Goal: Navigation & Orientation: Understand site structure

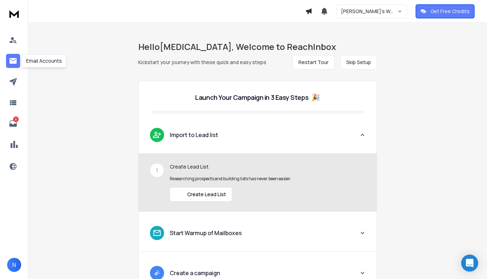
click at [16, 58] on icon at bounding box center [13, 61] width 7 height 6
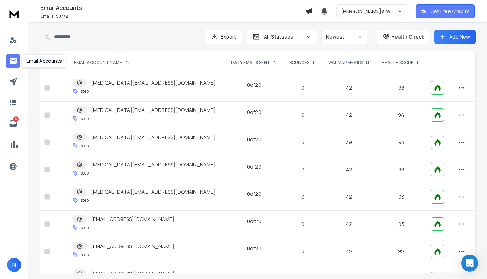
click at [15, 61] on icon at bounding box center [13, 61] width 7 height 6
click at [13, 85] on icon at bounding box center [13, 81] width 8 height 8
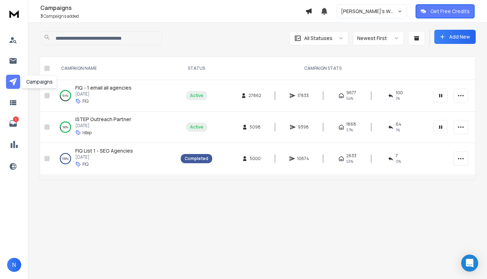
click at [14, 86] on icon at bounding box center [13, 81] width 8 height 8
click at [11, 164] on icon at bounding box center [13, 166] width 7 height 7
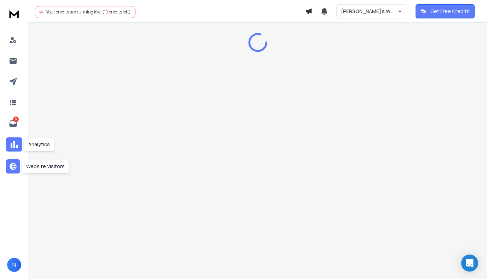
click at [13, 146] on icon at bounding box center [14, 144] width 7 height 7
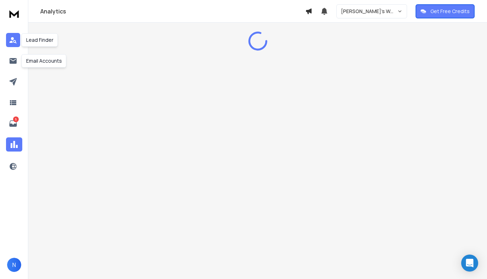
click at [14, 43] on icon at bounding box center [13, 40] width 8 height 8
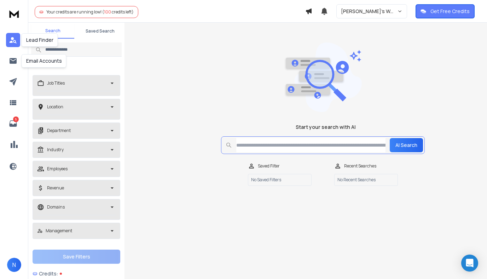
click at [11, 70] on div at bounding box center [14, 62] width 16 height 17
click at [14, 64] on icon at bounding box center [13, 61] width 8 height 8
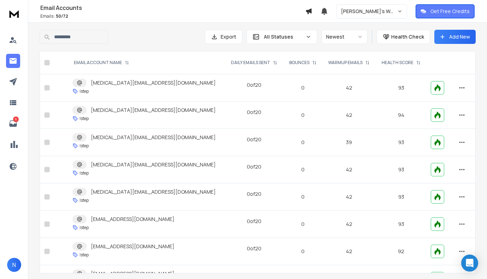
click at [12, 11] on img at bounding box center [14, 13] width 14 height 13
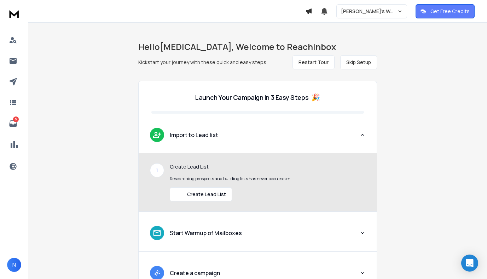
click at [8, 19] on img at bounding box center [14, 13] width 14 height 13
click at [11, 70] on div at bounding box center [14, 62] width 16 height 17
click at [17, 61] on icon at bounding box center [13, 61] width 8 height 8
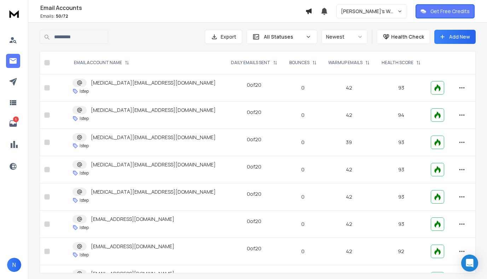
click at [286, 35] on p "All Statuses" at bounding box center [283, 36] width 39 height 7
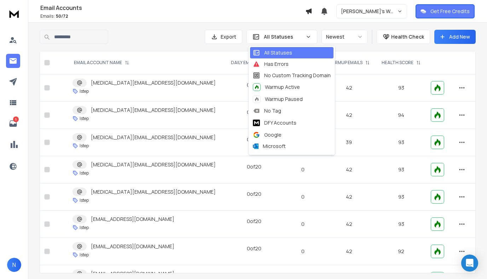
click at [286, 35] on p "All Statuses" at bounding box center [283, 36] width 39 height 7
